Goal: Task Accomplishment & Management: Manage account settings

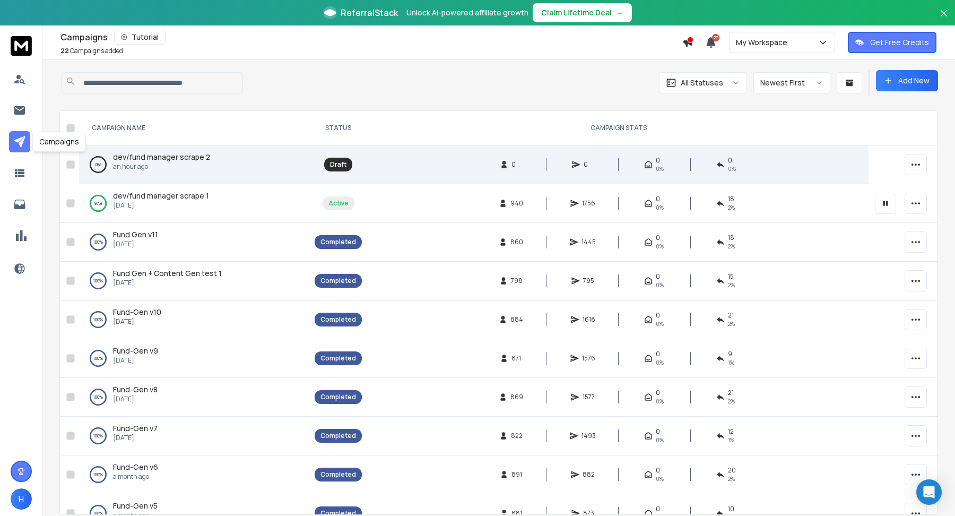
click at [236, 155] on div "0 % dev/fund manager scrape 2 an hour ago" at bounding box center [194, 164] width 208 height 25
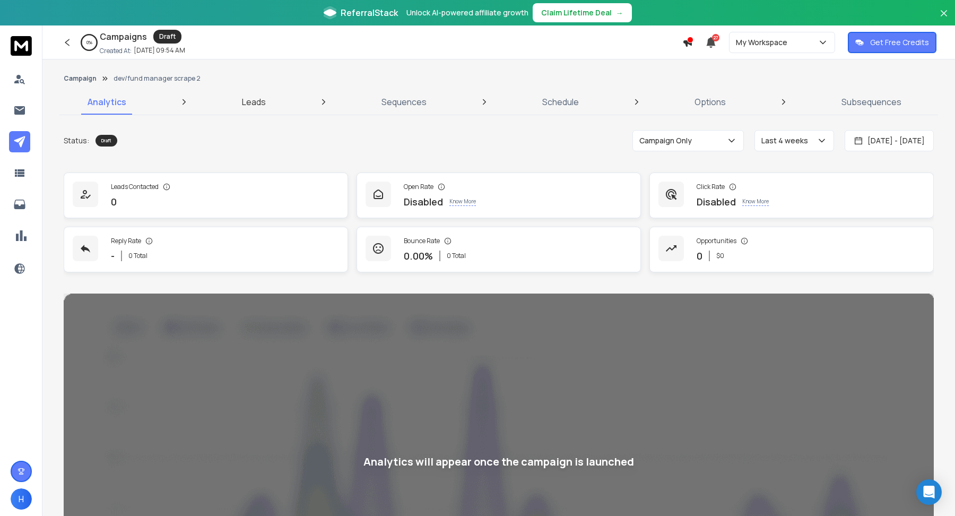
click at [245, 94] on link "Leads" at bounding box center [254, 101] width 37 height 25
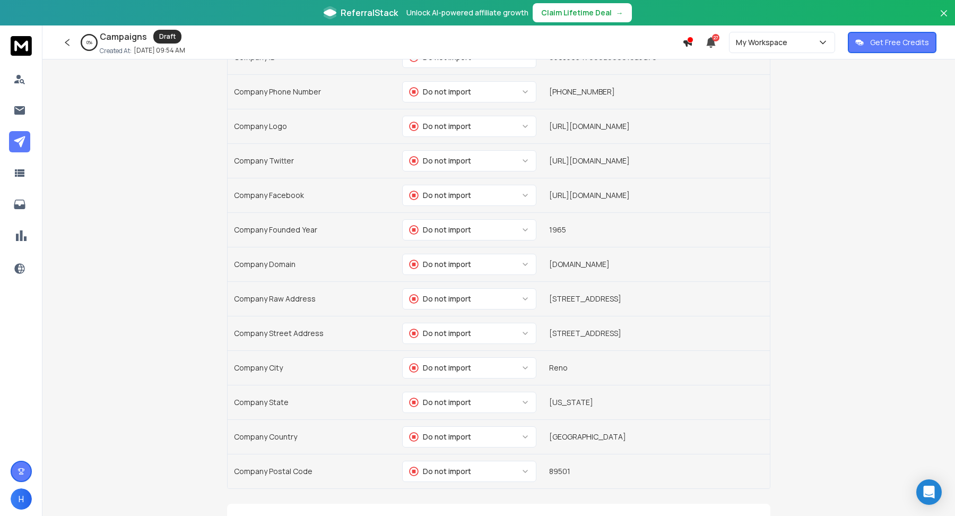
scroll to position [1375, 0]
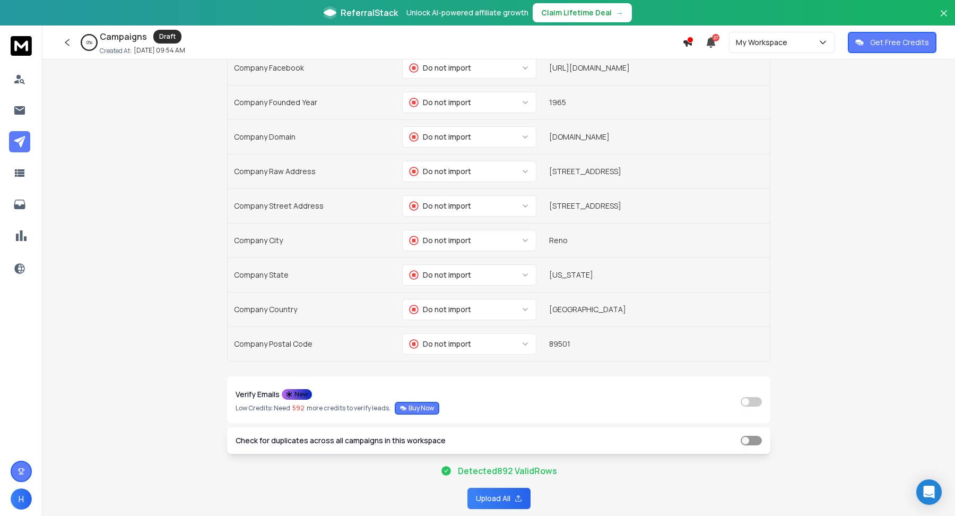
click at [493, 491] on button "Upload All" at bounding box center [498, 498] width 63 height 21
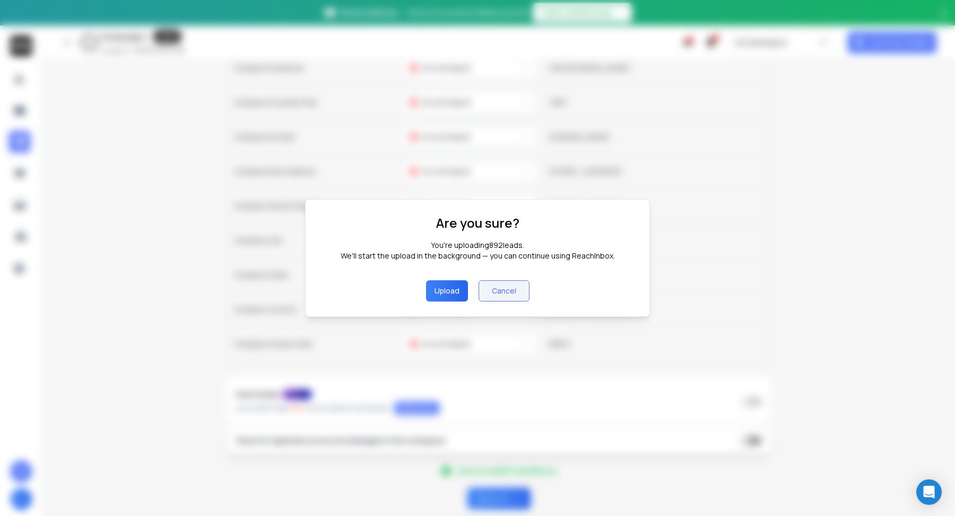
click at [433, 289] on button "Upload" at bounding box center [447, 290] width 42 height 21
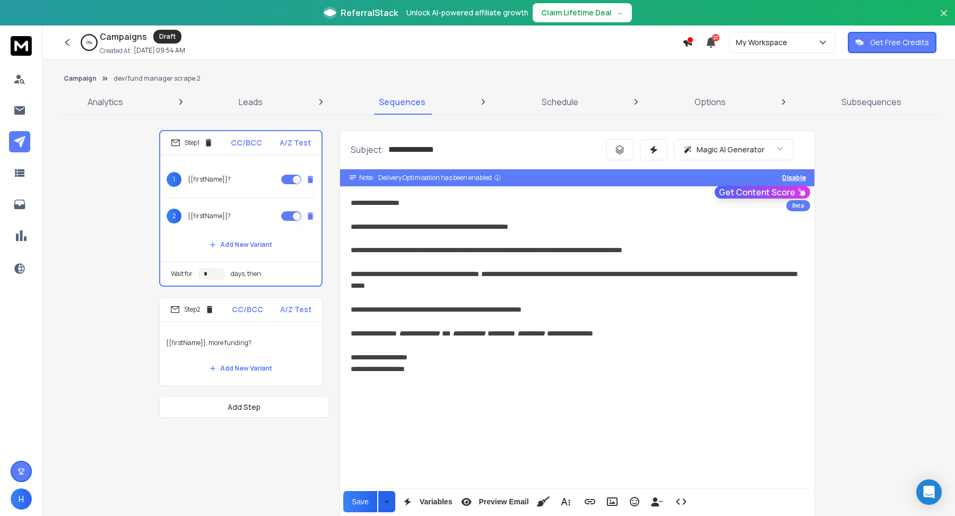
click at [361, 514] on div "Save Save Save as Template Variables Insert Variable Preview Email Preview Emai…" at bounding box center [459, 501] width 235 height 25
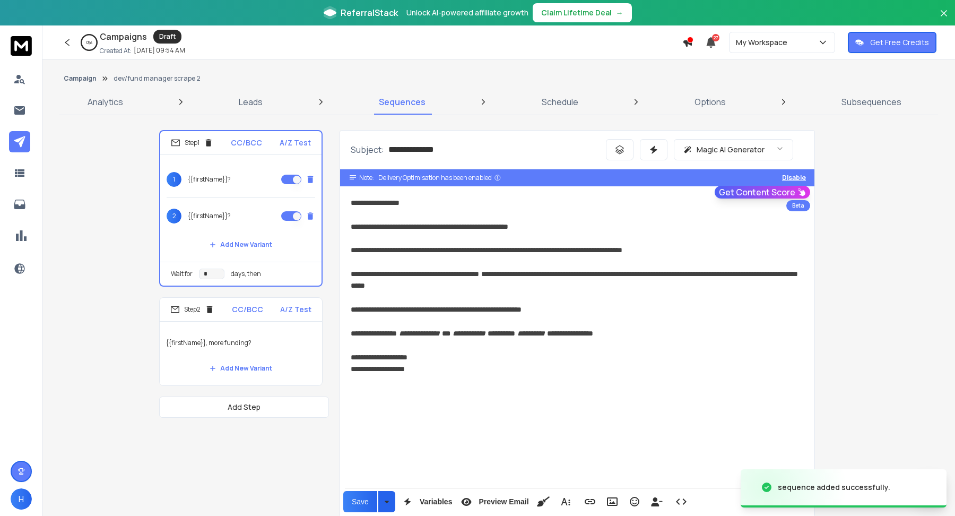
click at [588, 99] on div "Analytics Leads Sequences Schedule Options Subsequences" at bounding box center [494, 101] width 870 height 25
click at [578, 103] on p "Schedule" at bounding box center [560, 102] width 37 height 13
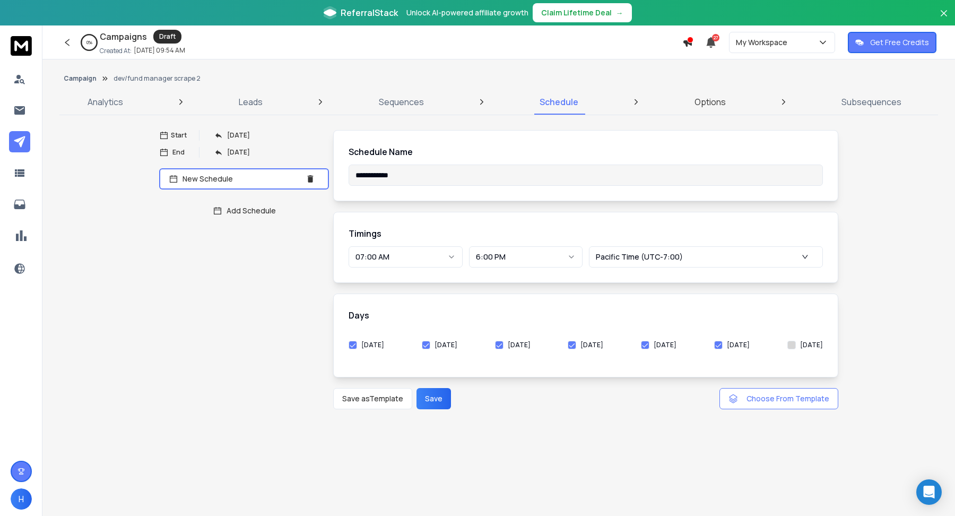
click at [703, 101] on p "Options" at bounding box center [710, 102] width 31 height 13
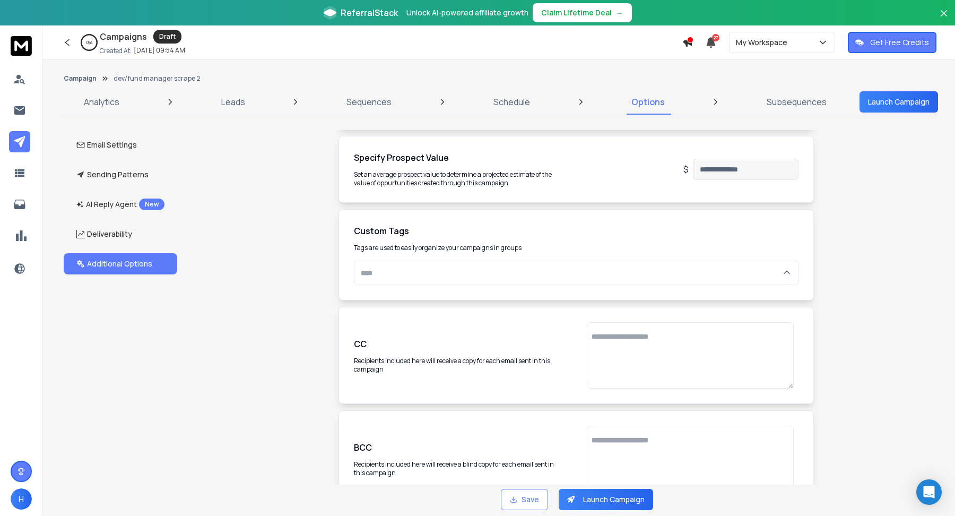
scroll to position [2012, 0]
